Goal: Task Accomplishment & Management: Manage account settings

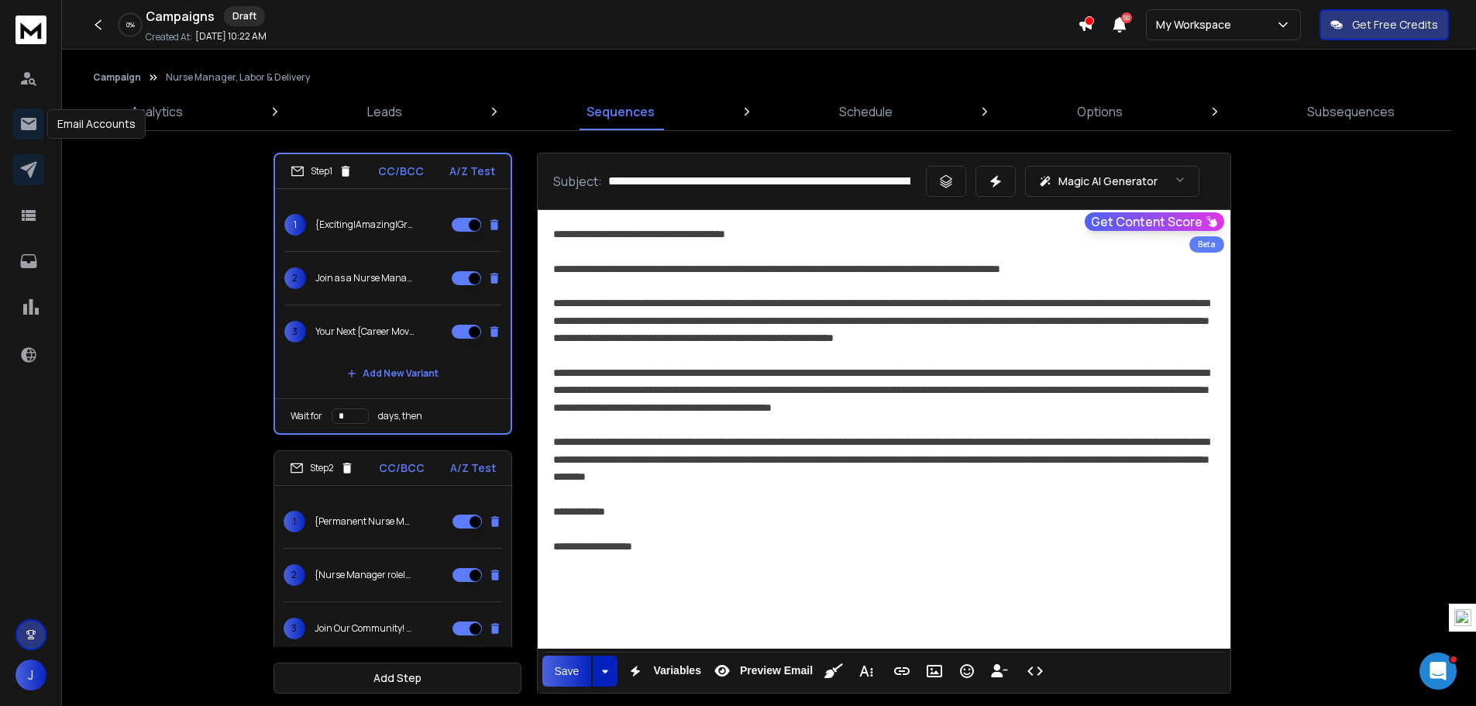
click at [24, 119] on icon at bounding box center [29, 124] width 16 height 12
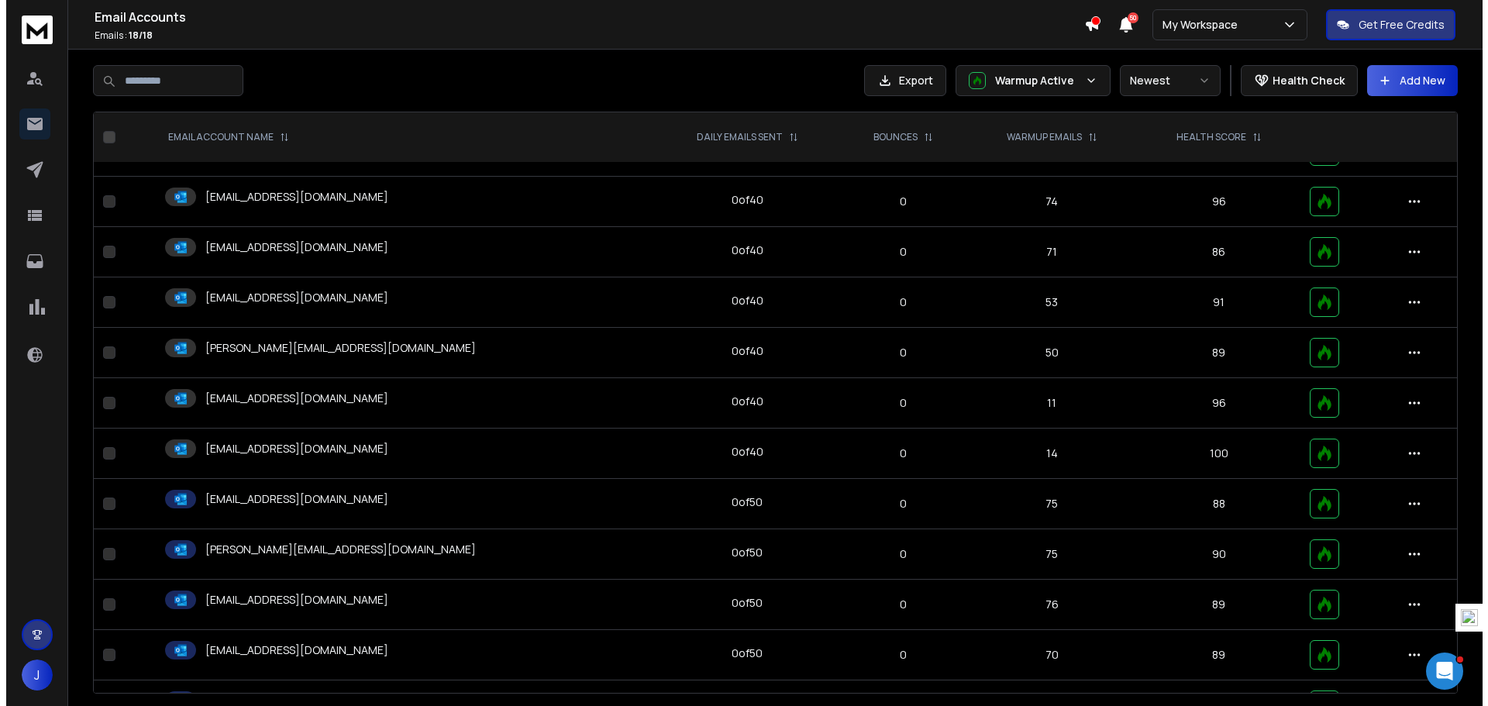
scroll to position [155, 0]
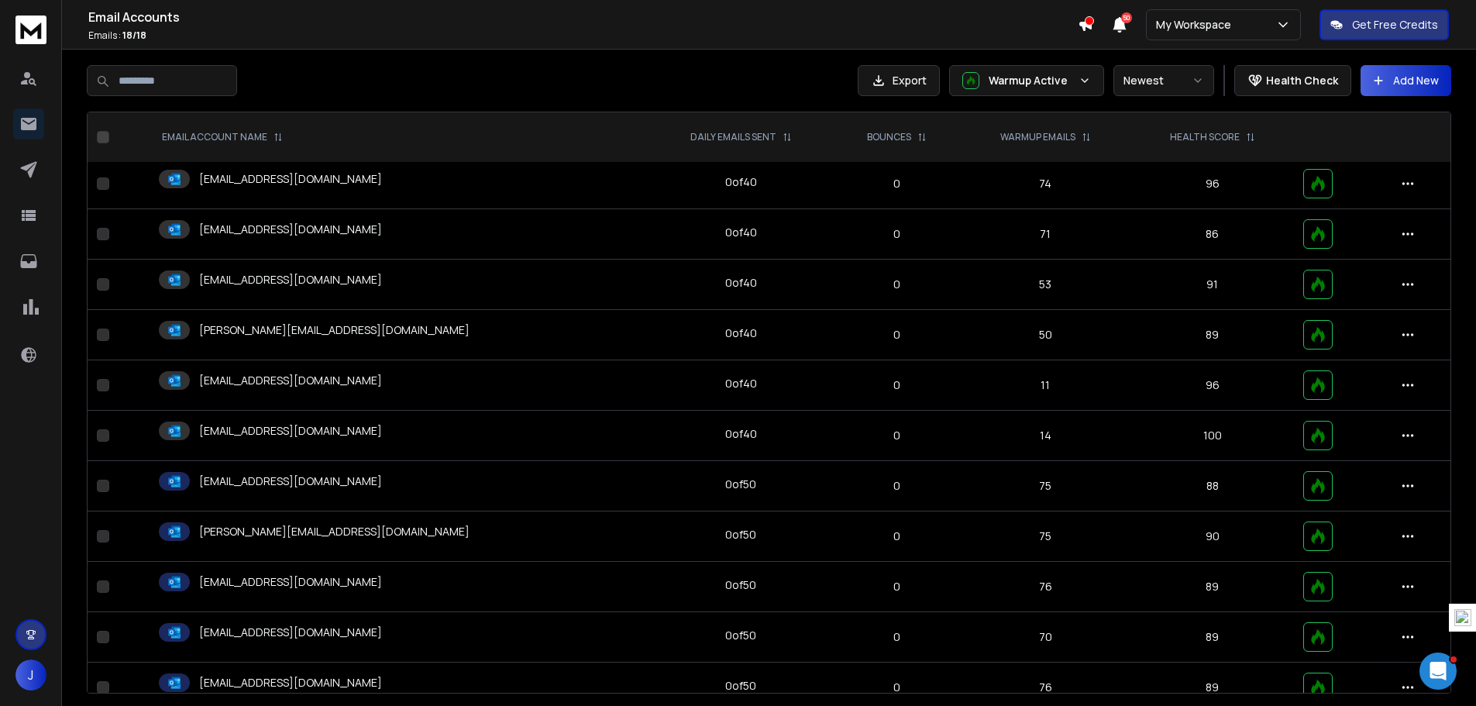
click at [250, 230] on p "[EMAIL_ADDRESS][DOMAIN_NAME]" at bounding box center [290, 230] width 183 height 16
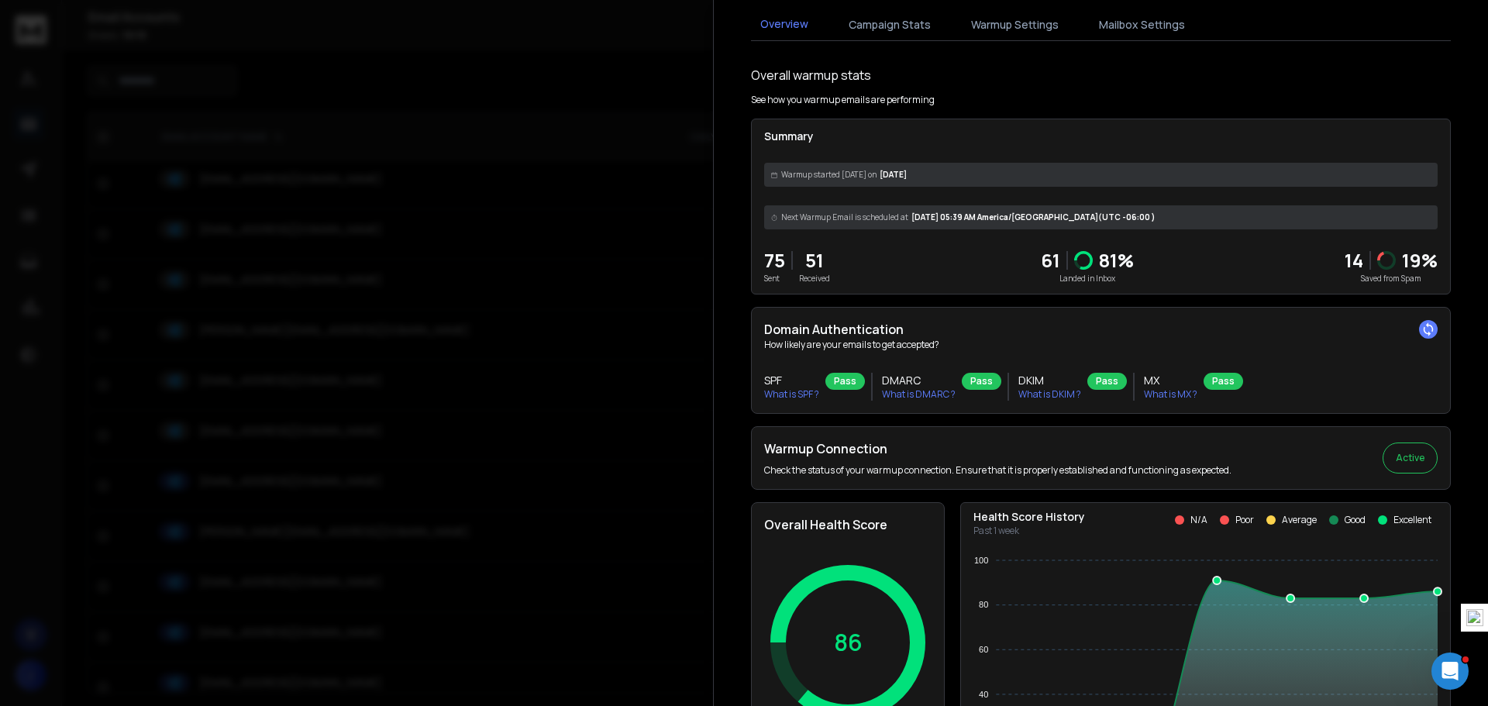
scroll to position [0, 0]
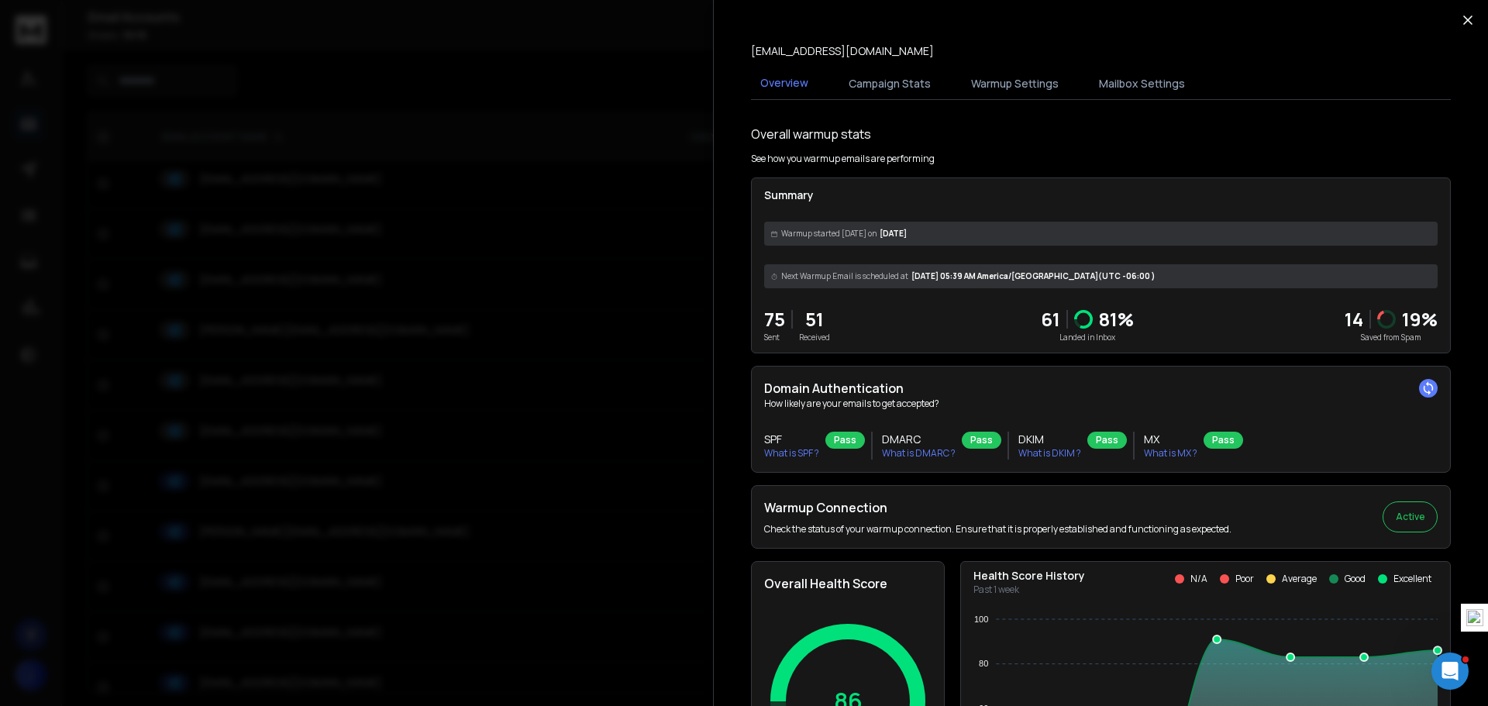
click at [1464, 19] on icon "button" at bounding box center [1468, 20] width 8 height 8
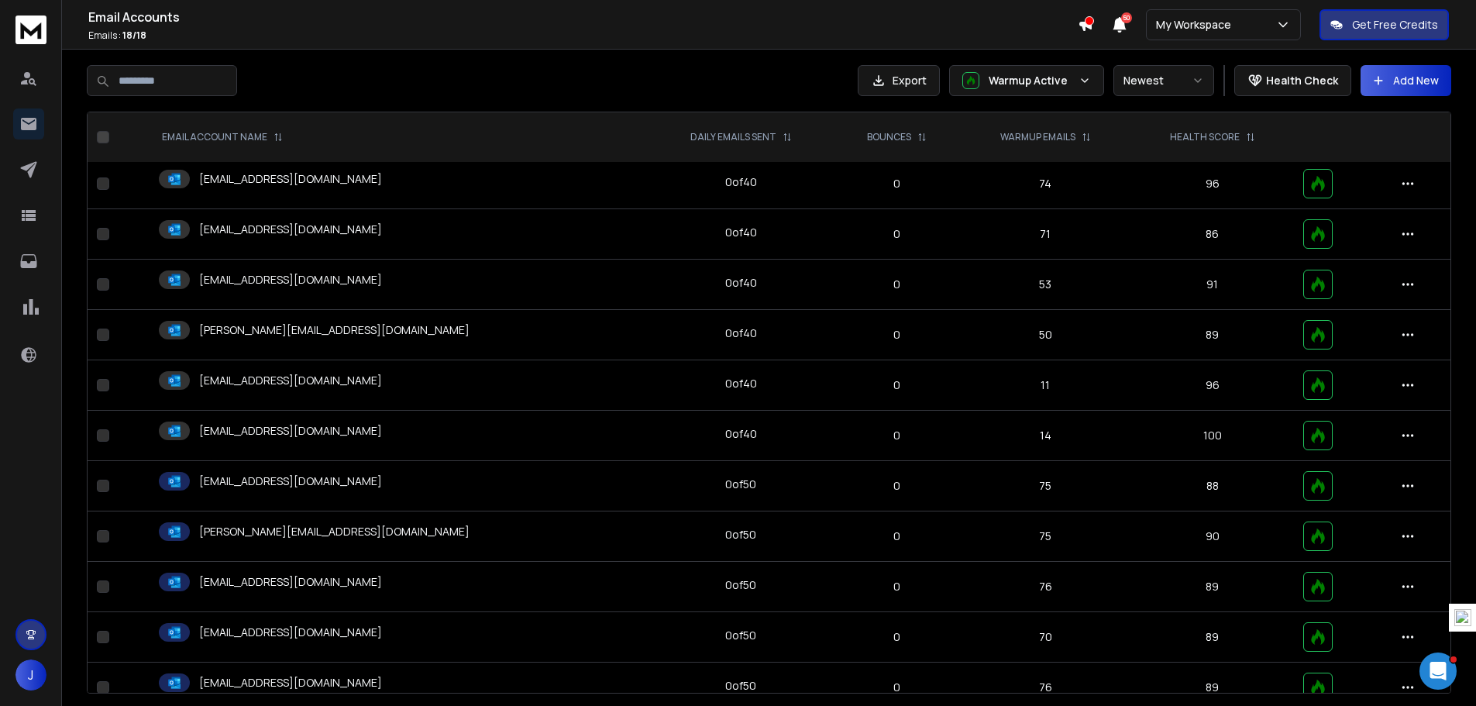
click at [879, 345] on td "0" at bounding box center [898, 335] width 126 height 50
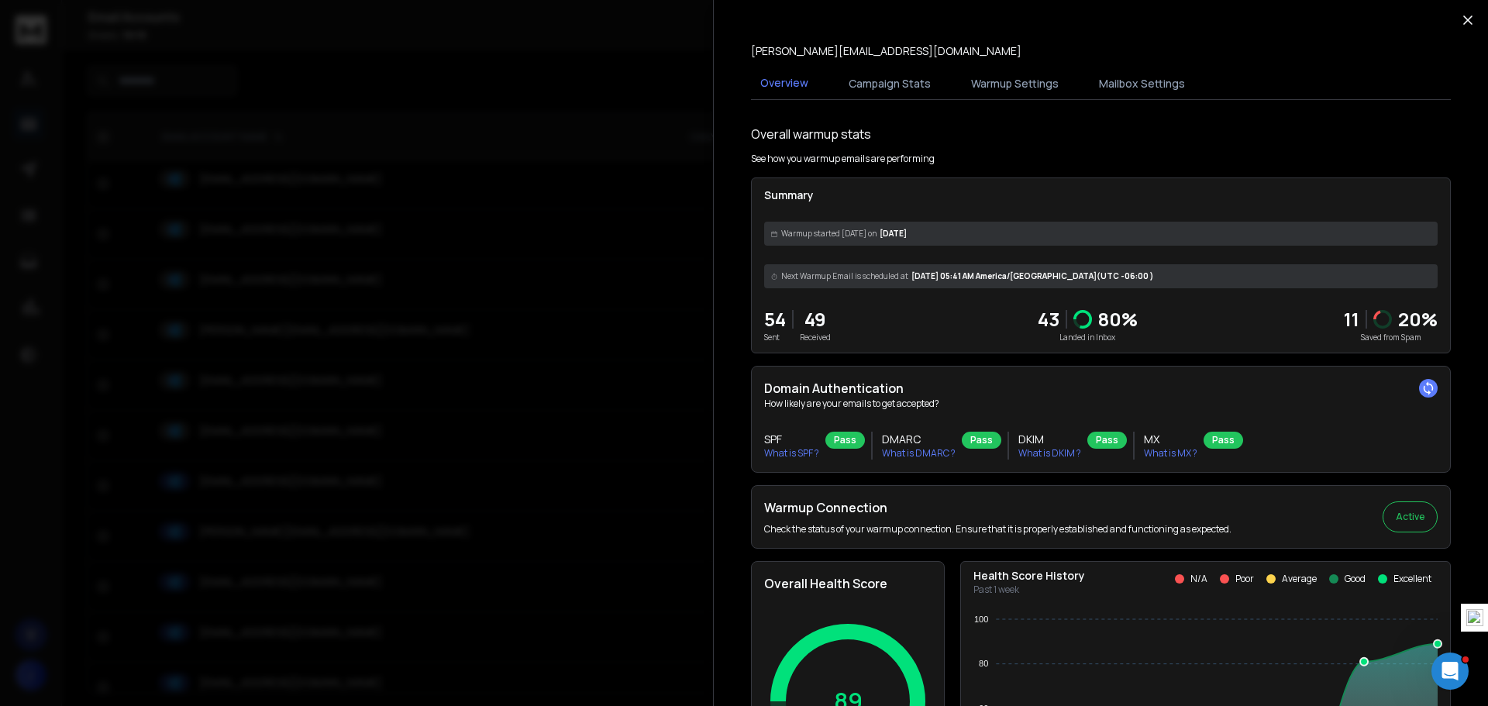
click at [1464, 19] on icon "button" at bounding box center [1468, 20] width 8 height 8
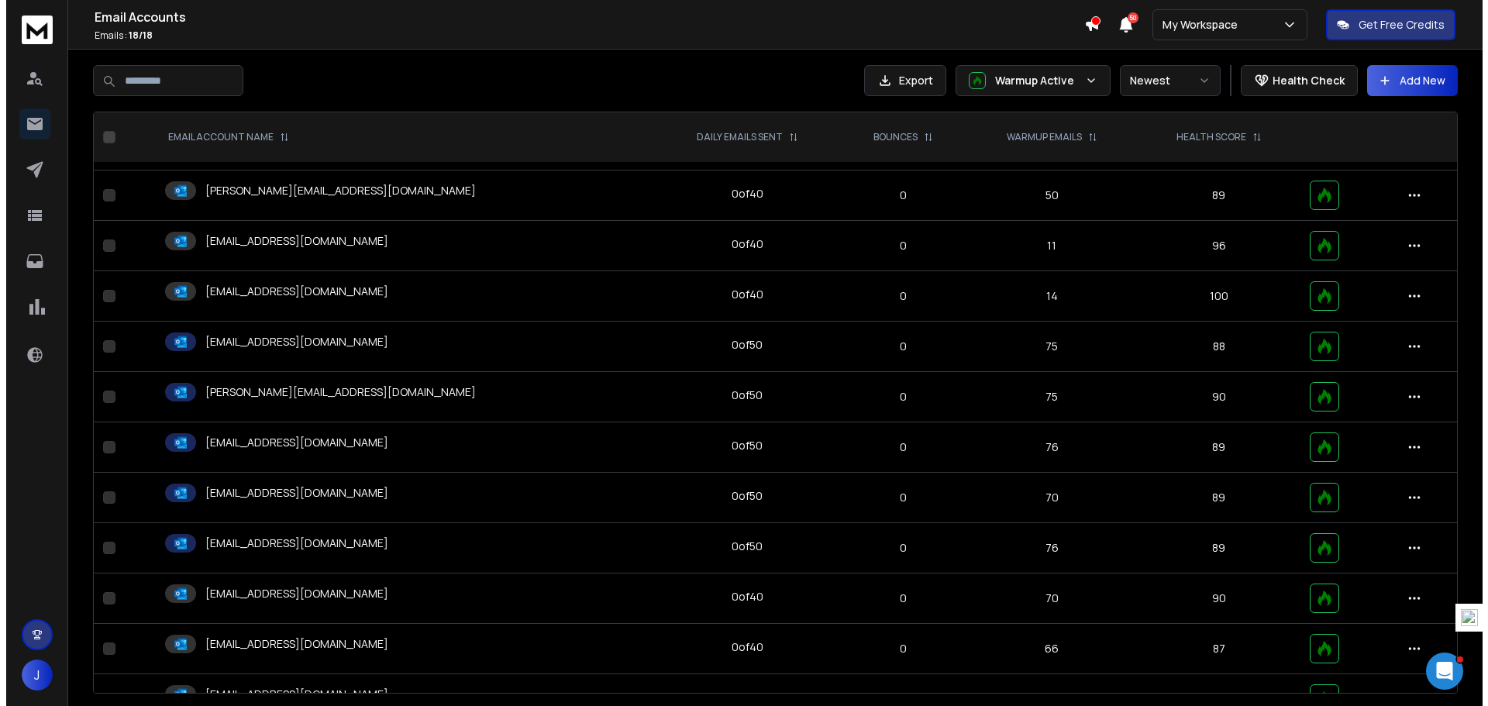
scroll to position [310, 0]
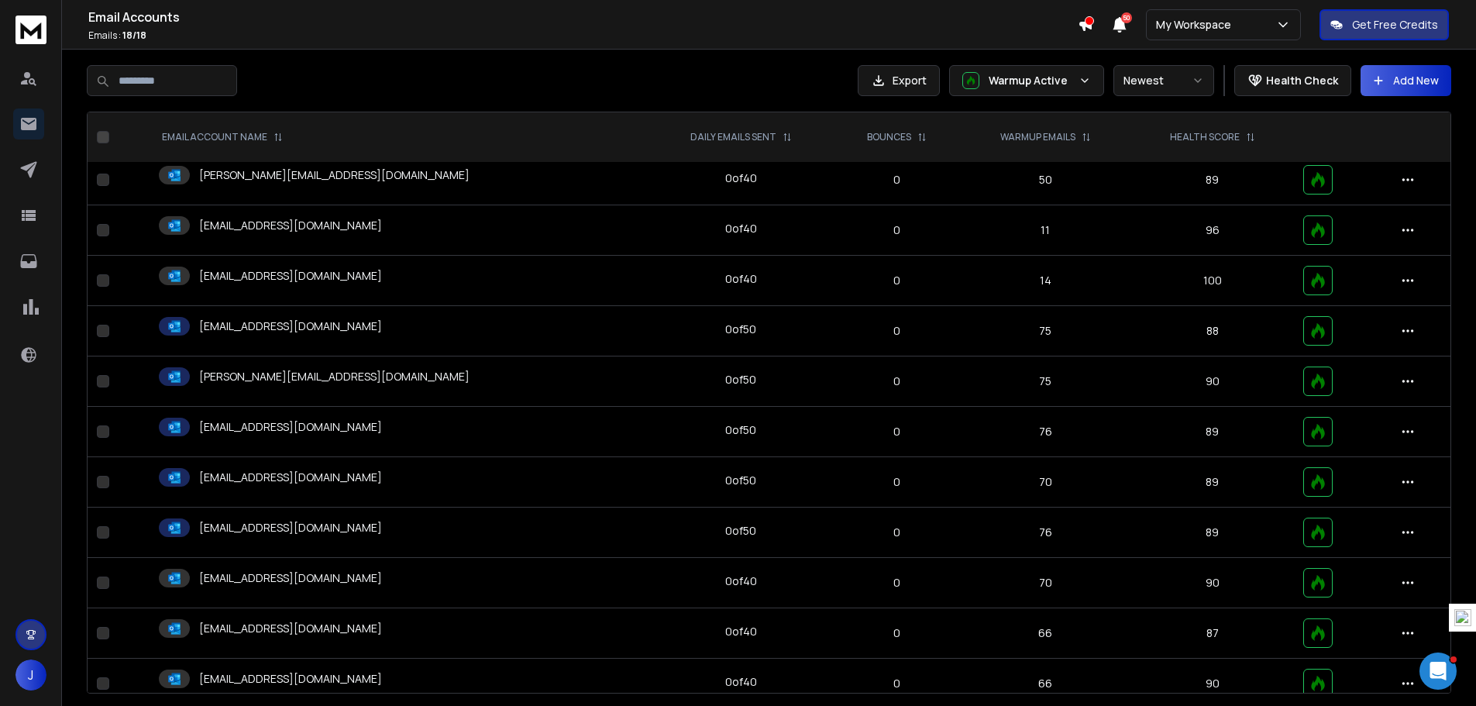
click at [1047, 334] on td "75" at bounding box center [1045, 331] width 171 height 50
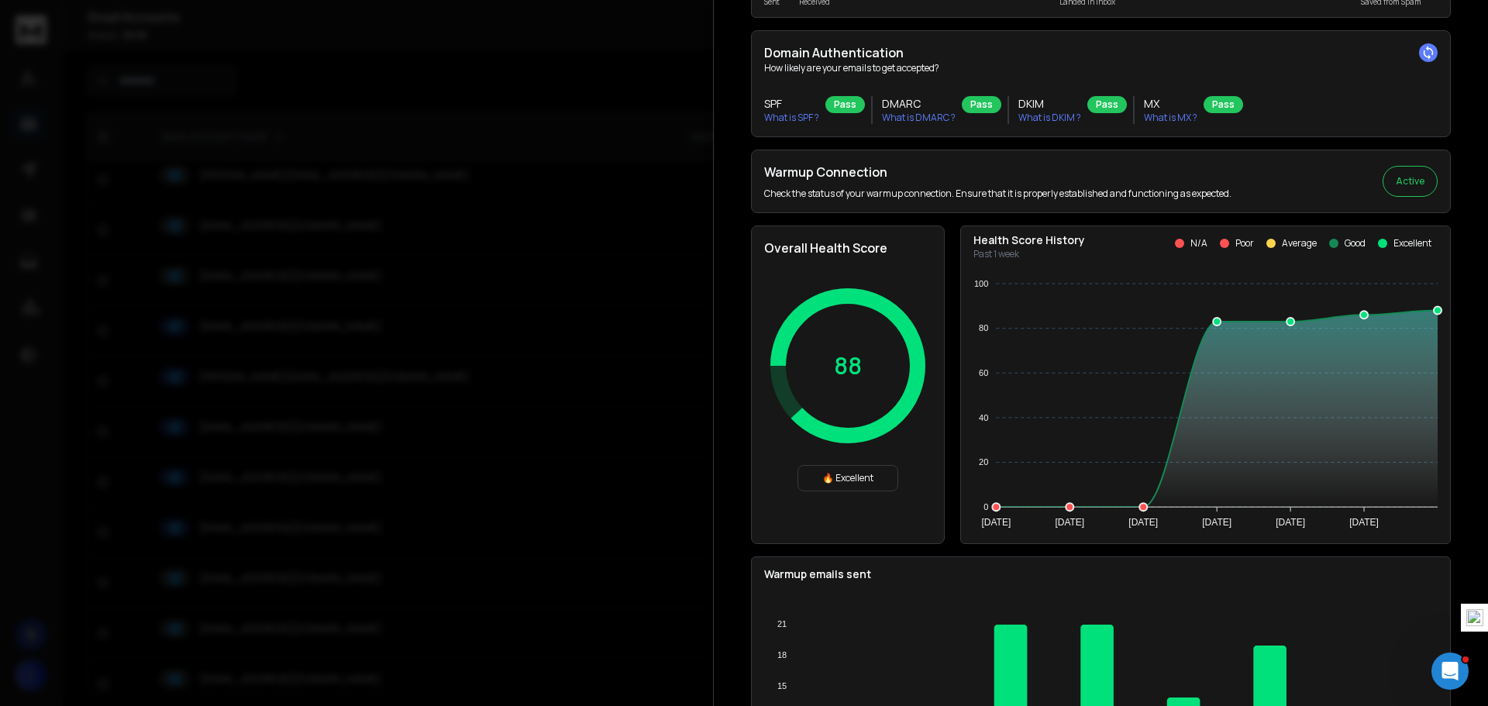
scroll to position [0, 0]
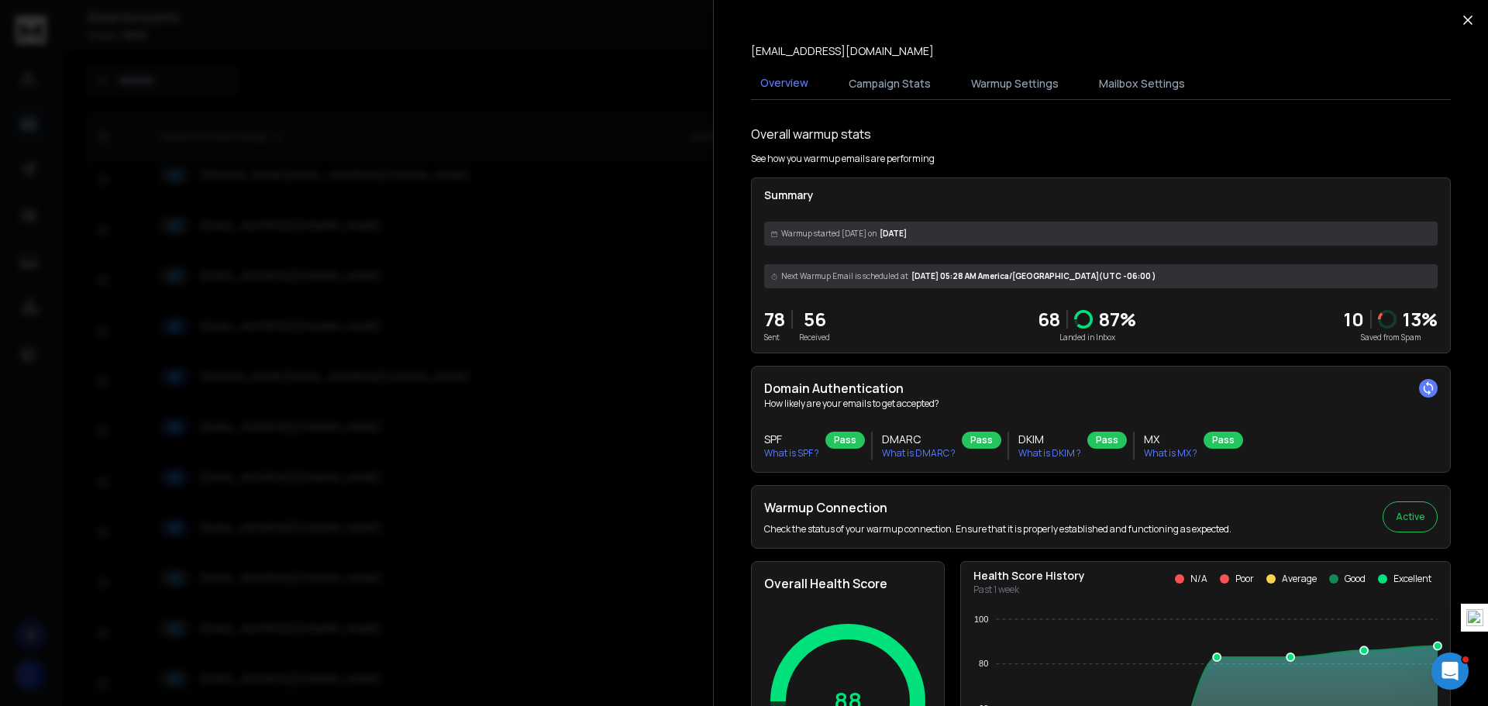
click at [1464, 22] on icon "button" at bounding box center [1468, 20] width 8 height 8
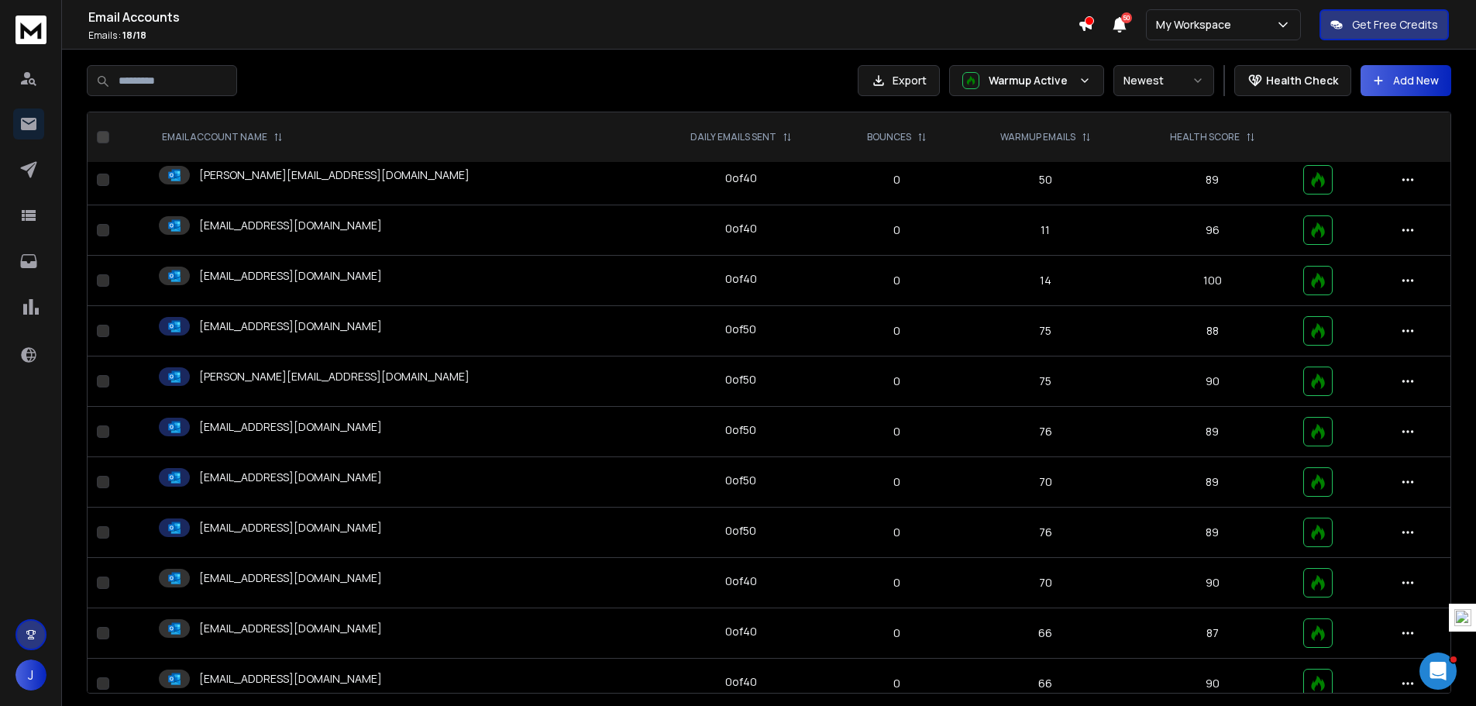
click at [410, 323] on div "[EMAIL_ADDRESS][DOMAIN_NAME]" at bounding box center [398, 326] width 479 height 19
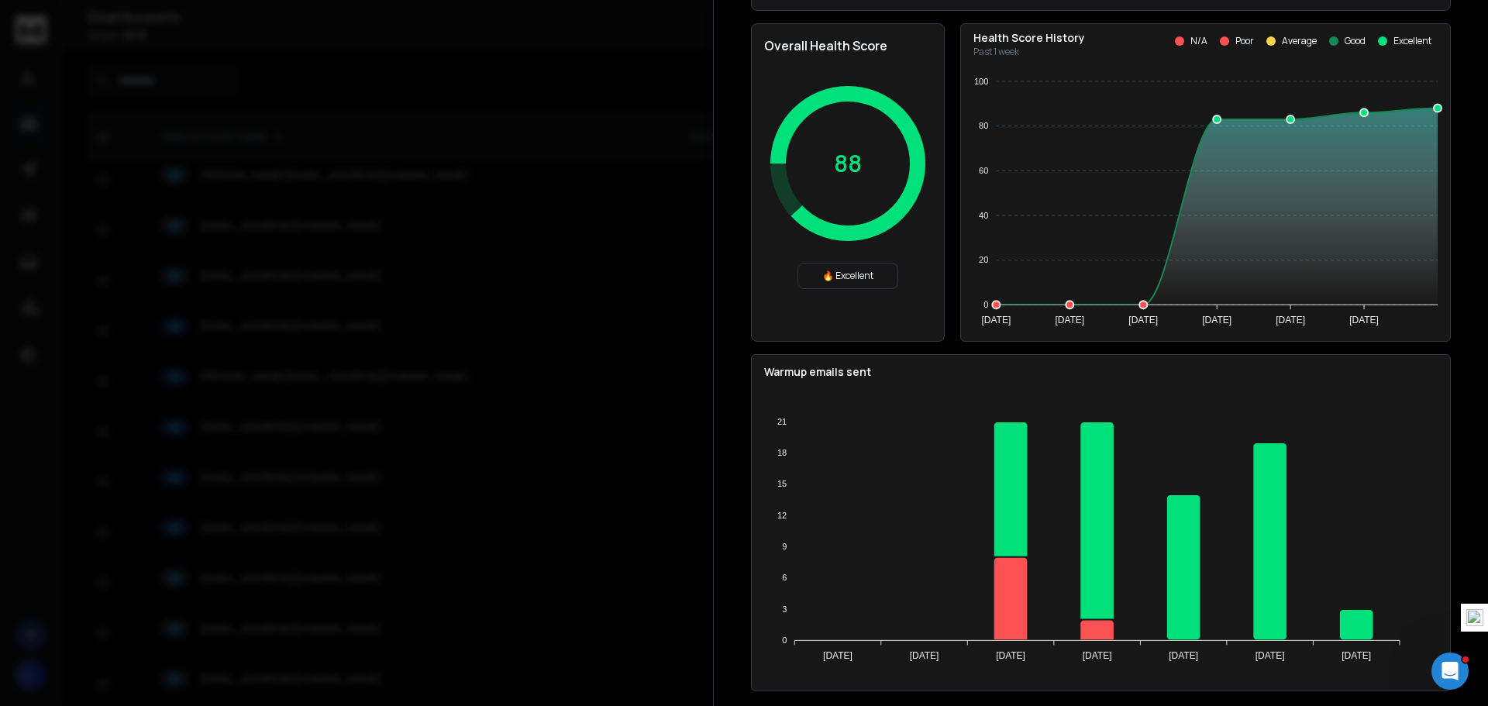
scroll to position [567, 0]
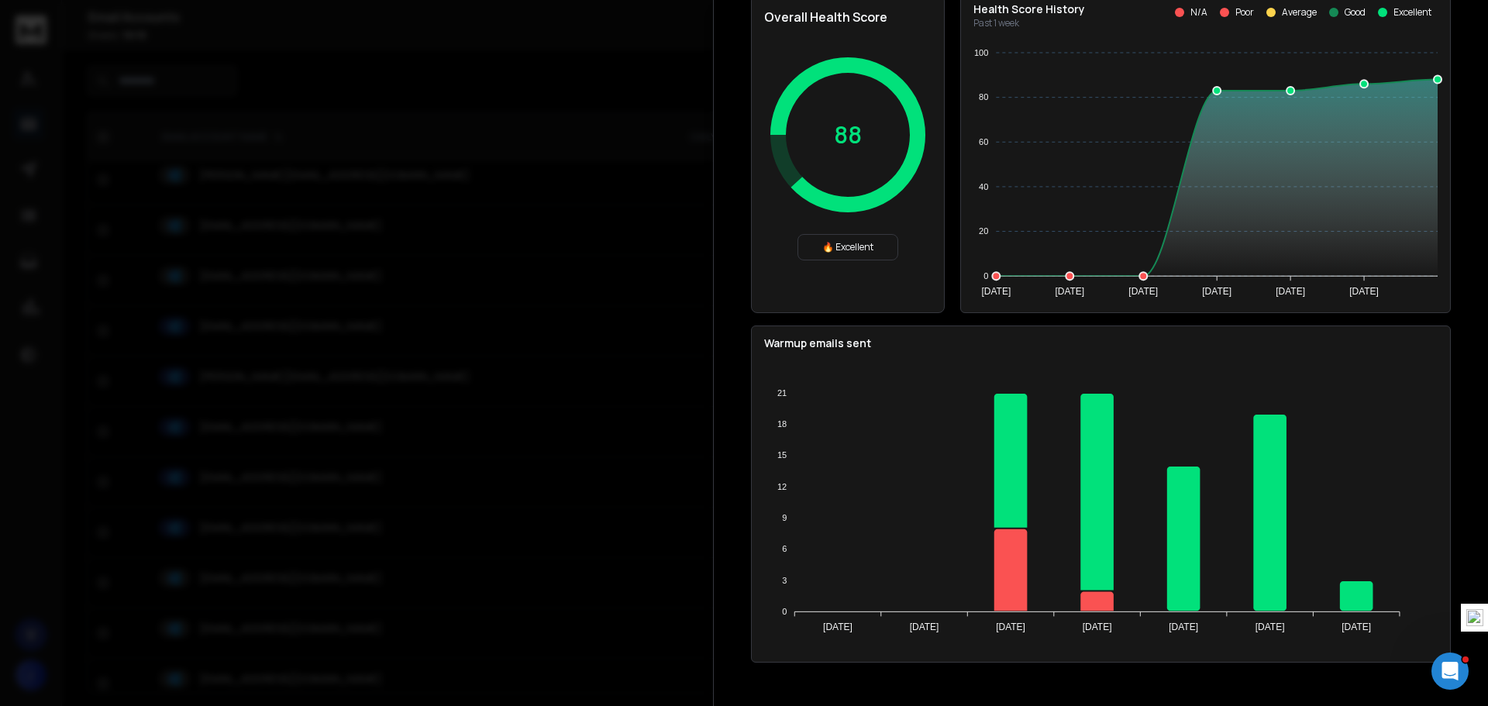
click at [566, 319] on div at bounding box center [744, 353] width 1488 height 706
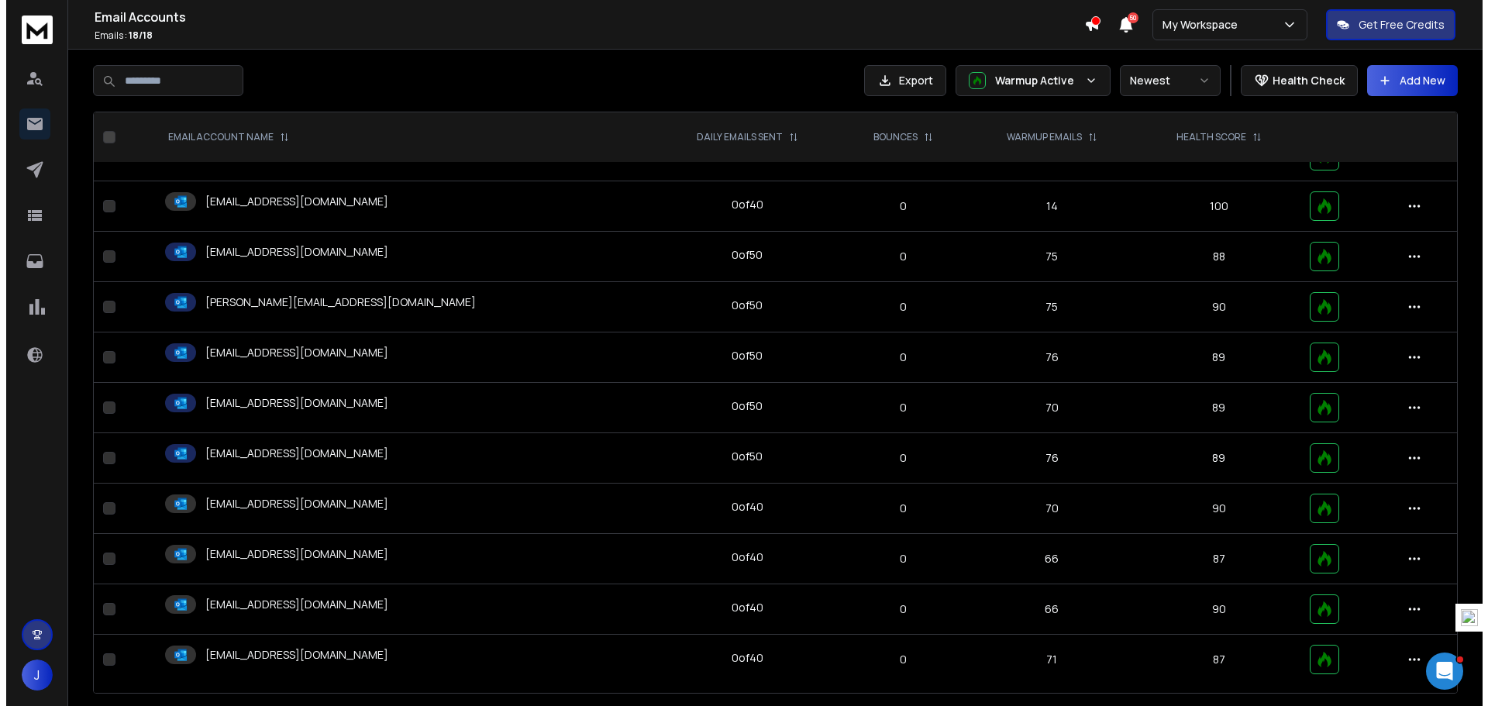
scroll to position [388, 0]
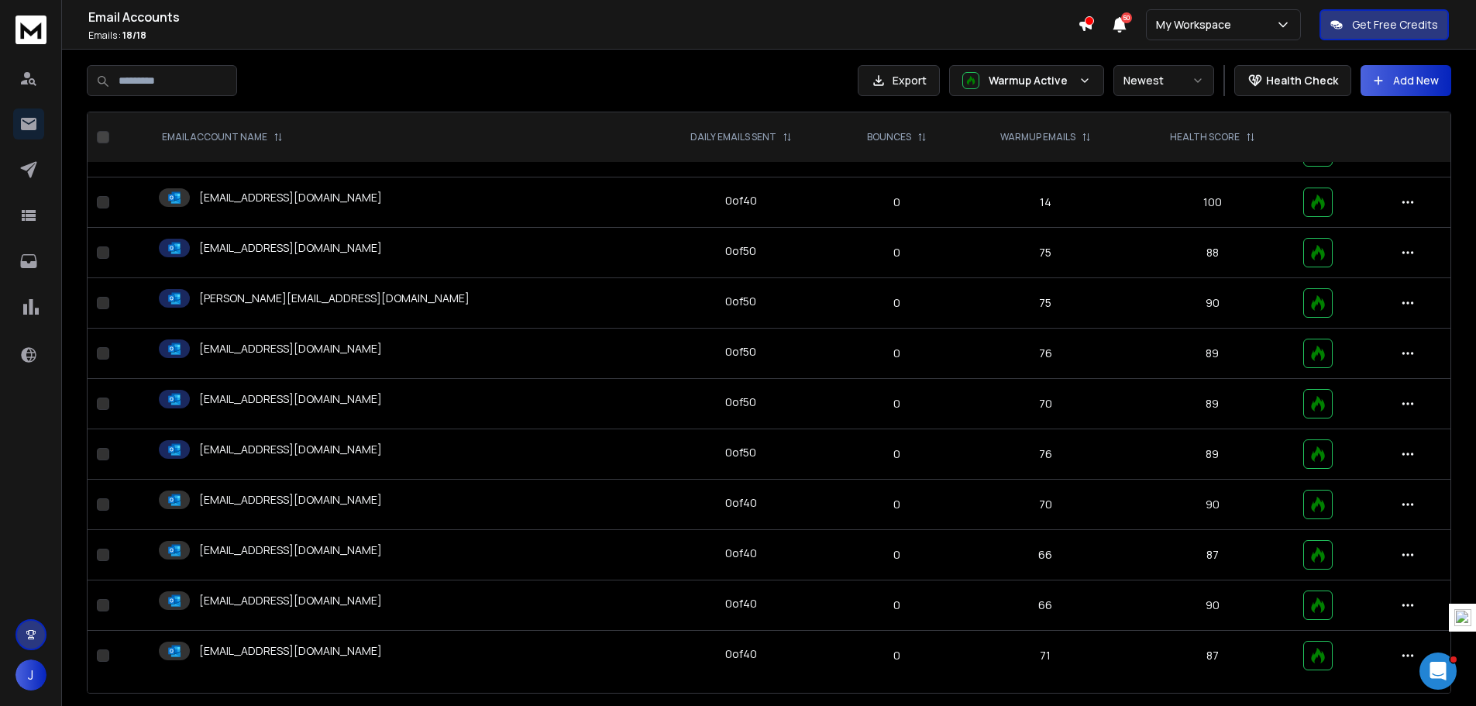
click at [368, 458] on div "[EMAIL_ADDRESS][DOMAIN_NAME]" at bounding box center [398, 449] width 479 height 19
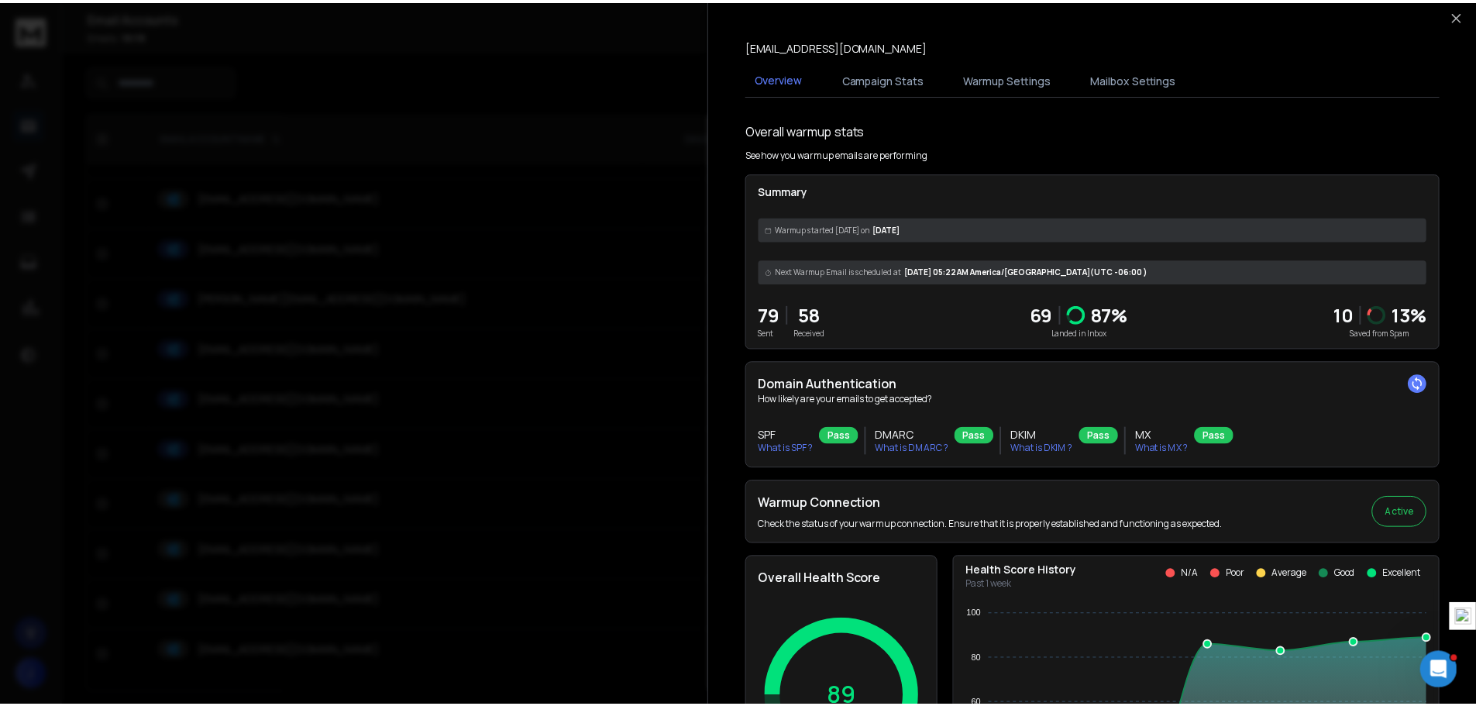
scroll to position [0, 0]
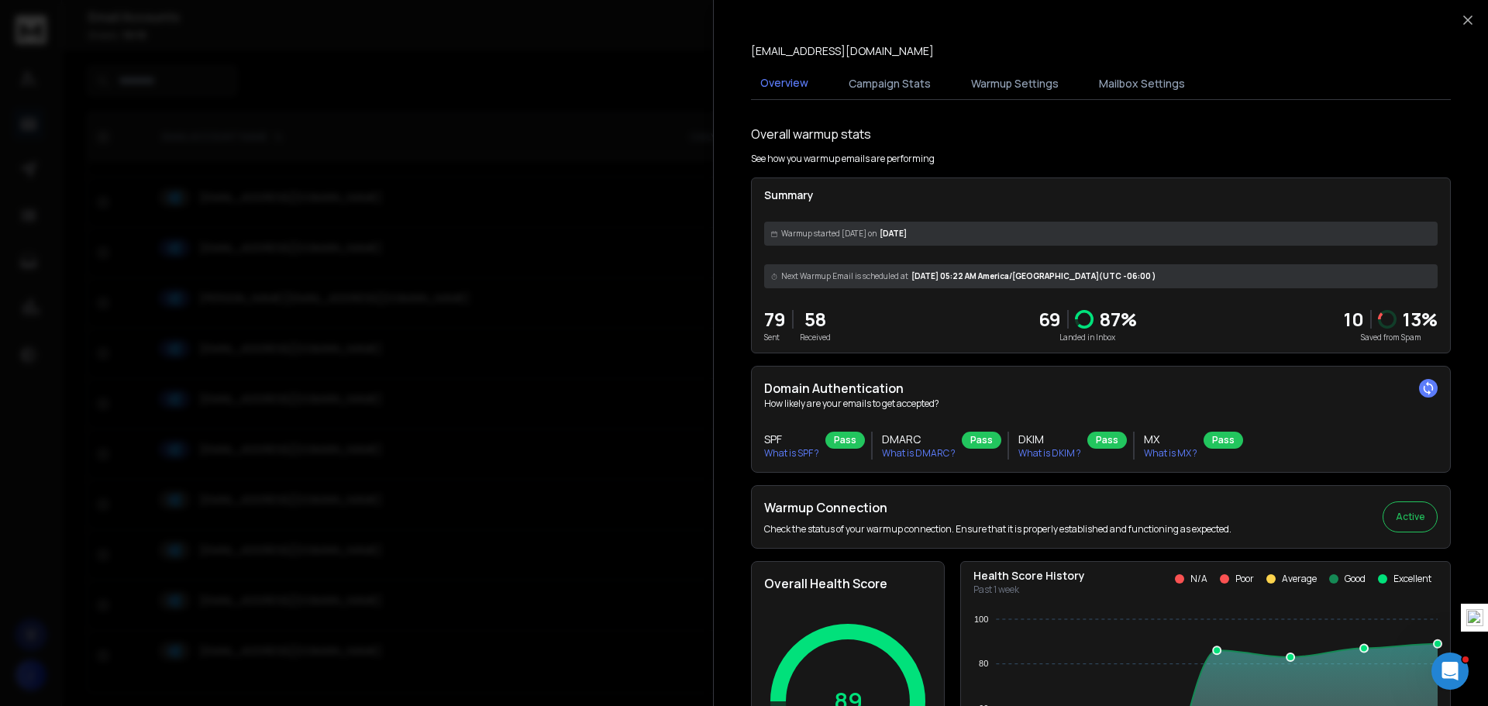
drag, startPoint x: 1463, startPoint y: 15, endPoint x: 1426, endPoint y: 33, distance: 41.6
click at [1463, 14] on icon "button" at bounding box center [1468, 20] width 16 height 16
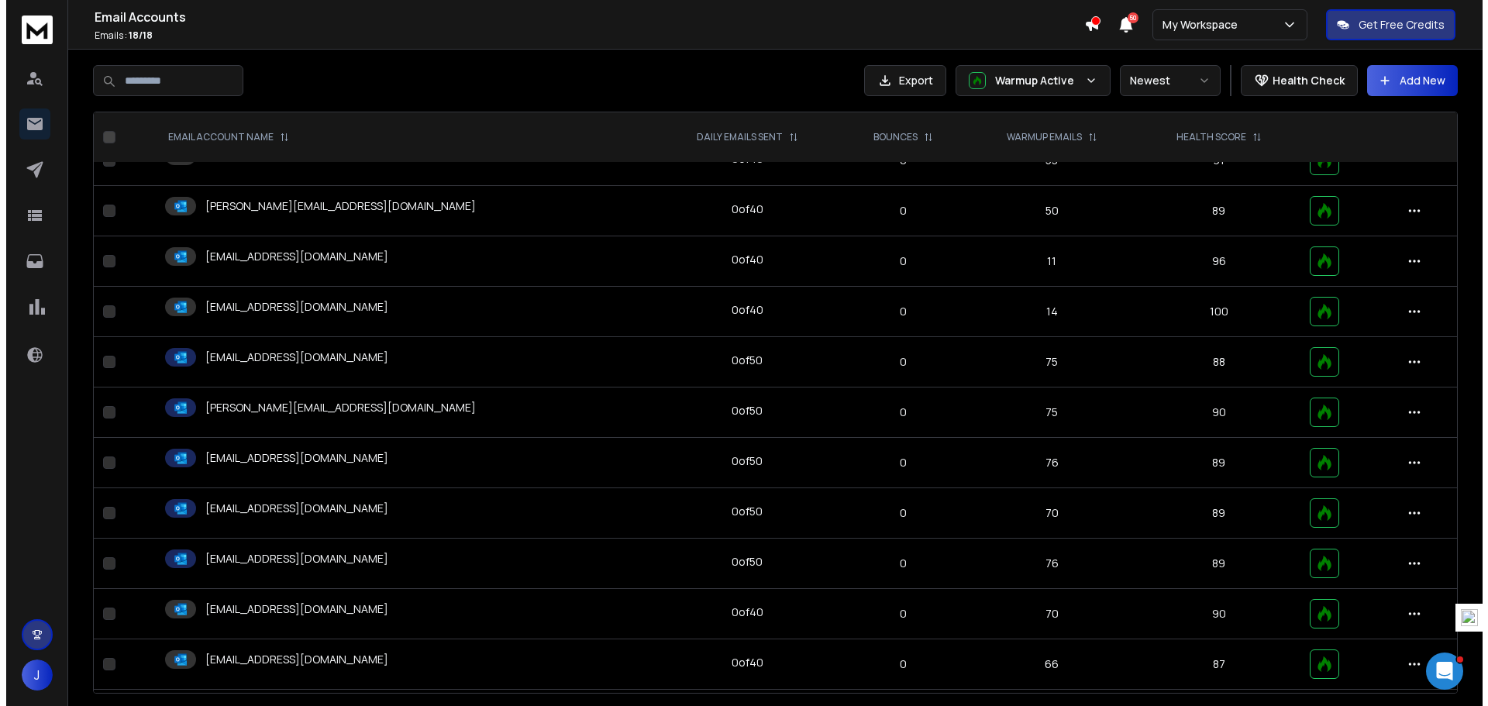
scroll to position [388, 0]
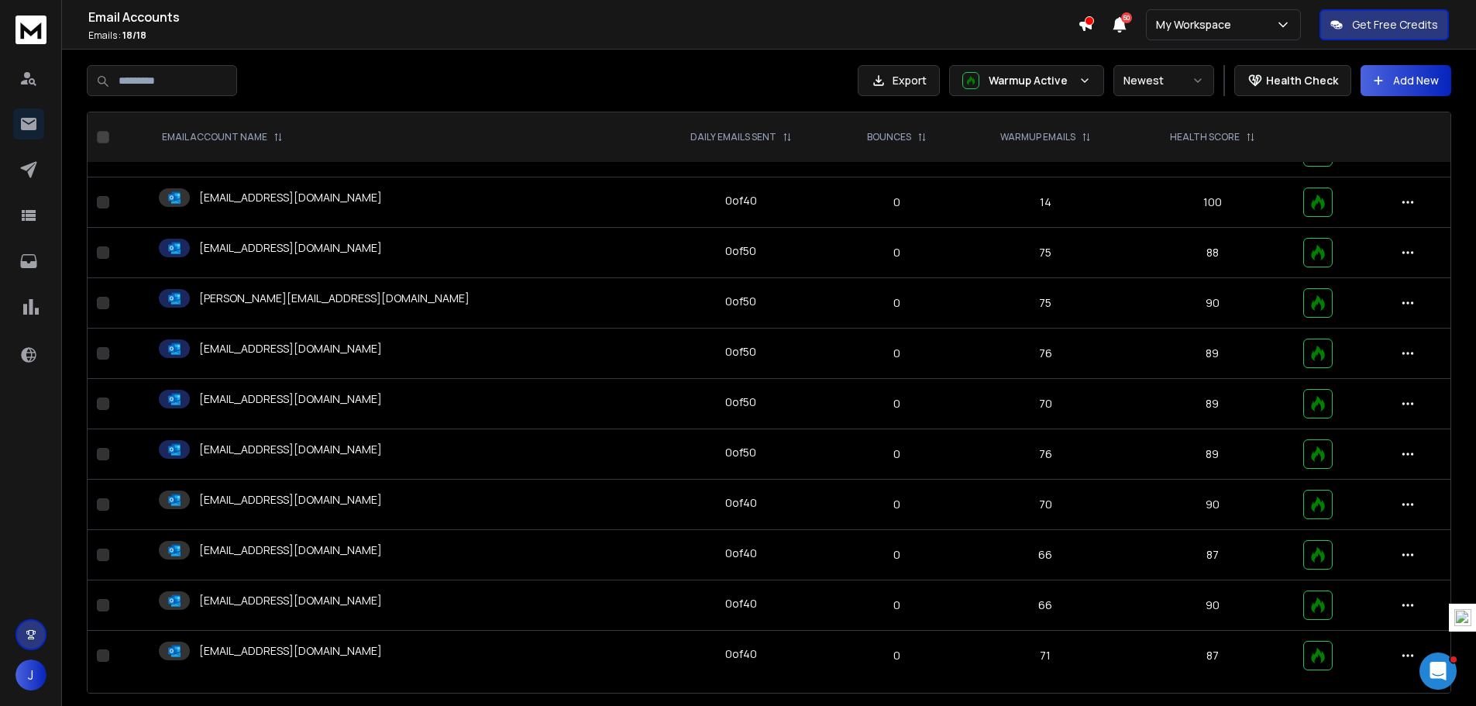
click at [1016, 563] on td "66" at bounding box center [1045, 555] width 171 height 50
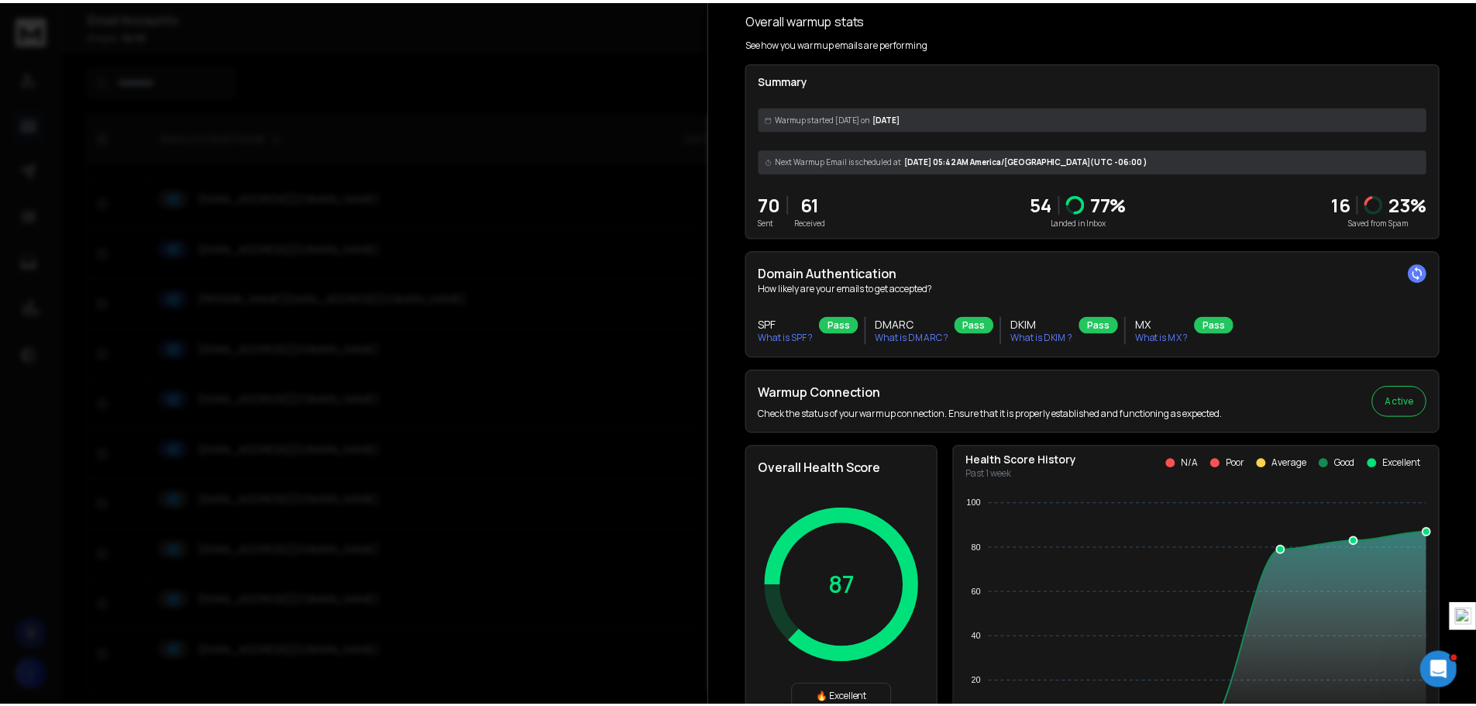
scroll to position [0, 0]
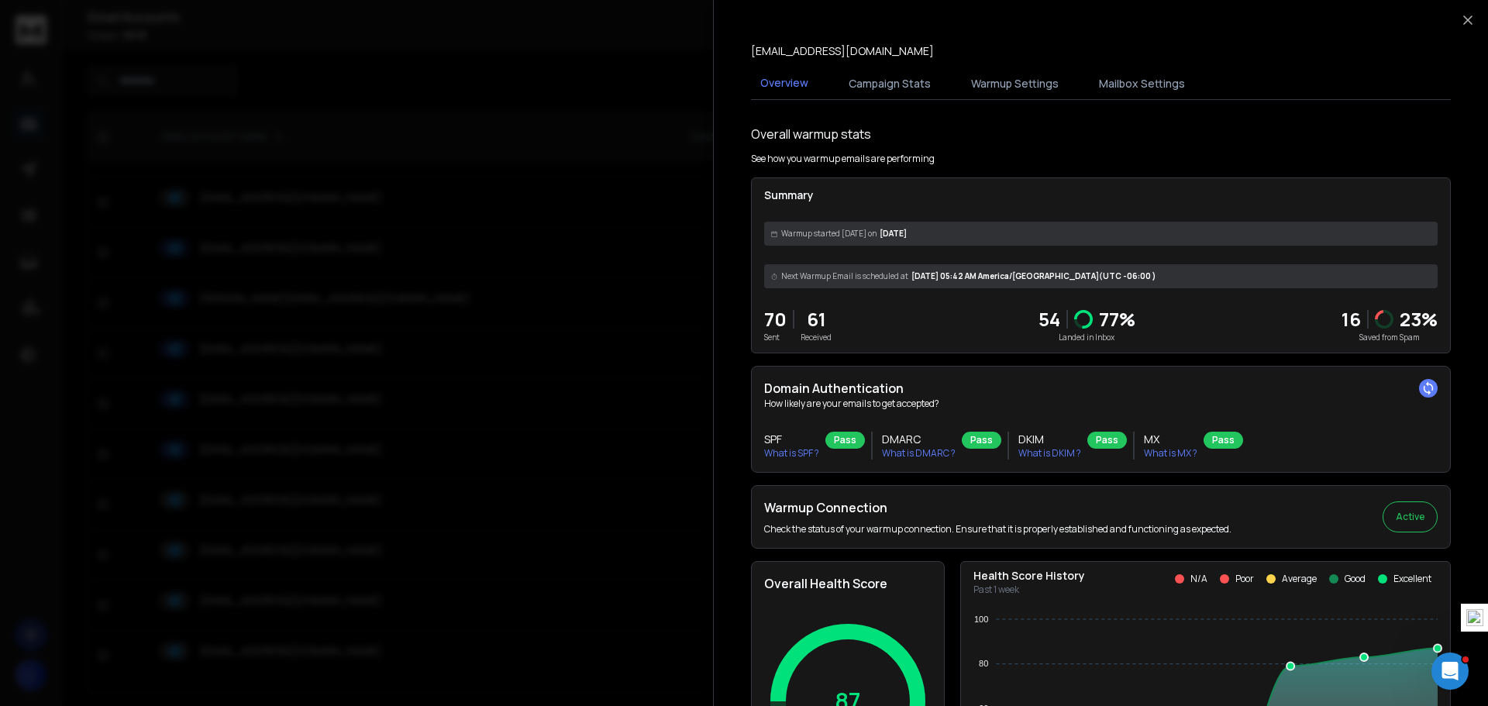
click at [1471, 16] on div "Multi Select Table Sheet [EMAIL_ADDRESS][DOMAIN_NAME] Overview Campaign Stats W…" at bounding box center [1100, 353] width 775 height 706
click at [1464, 17] on icon "button" at bounding box center [1468, 20] width 8 height 8
